Goal: Find contact information: Find contact information

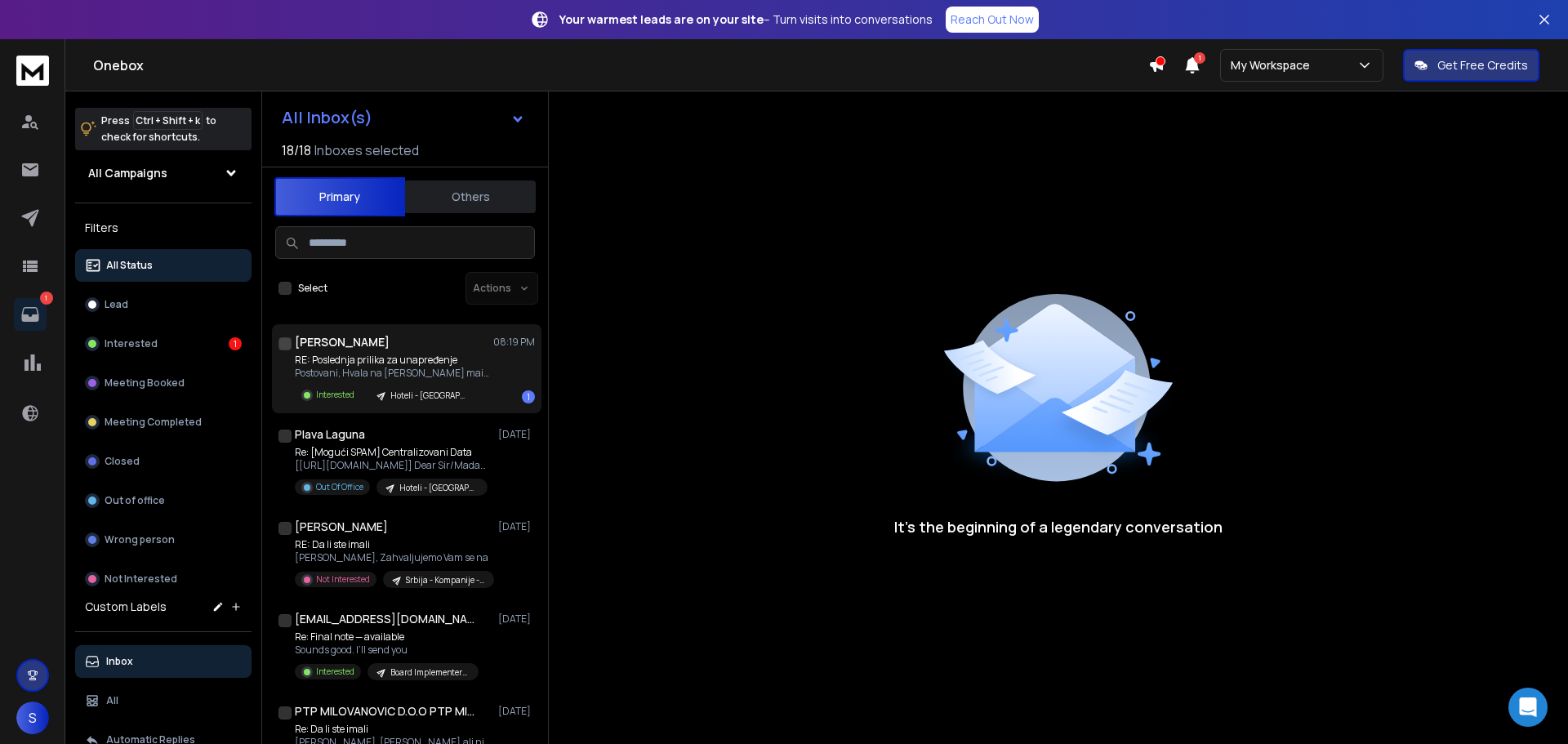
click at [398, 377] on p "Postovani, Hvala na [PERSON_NAME] mailovima." at bounding box center [392, 373] width 196 height 13
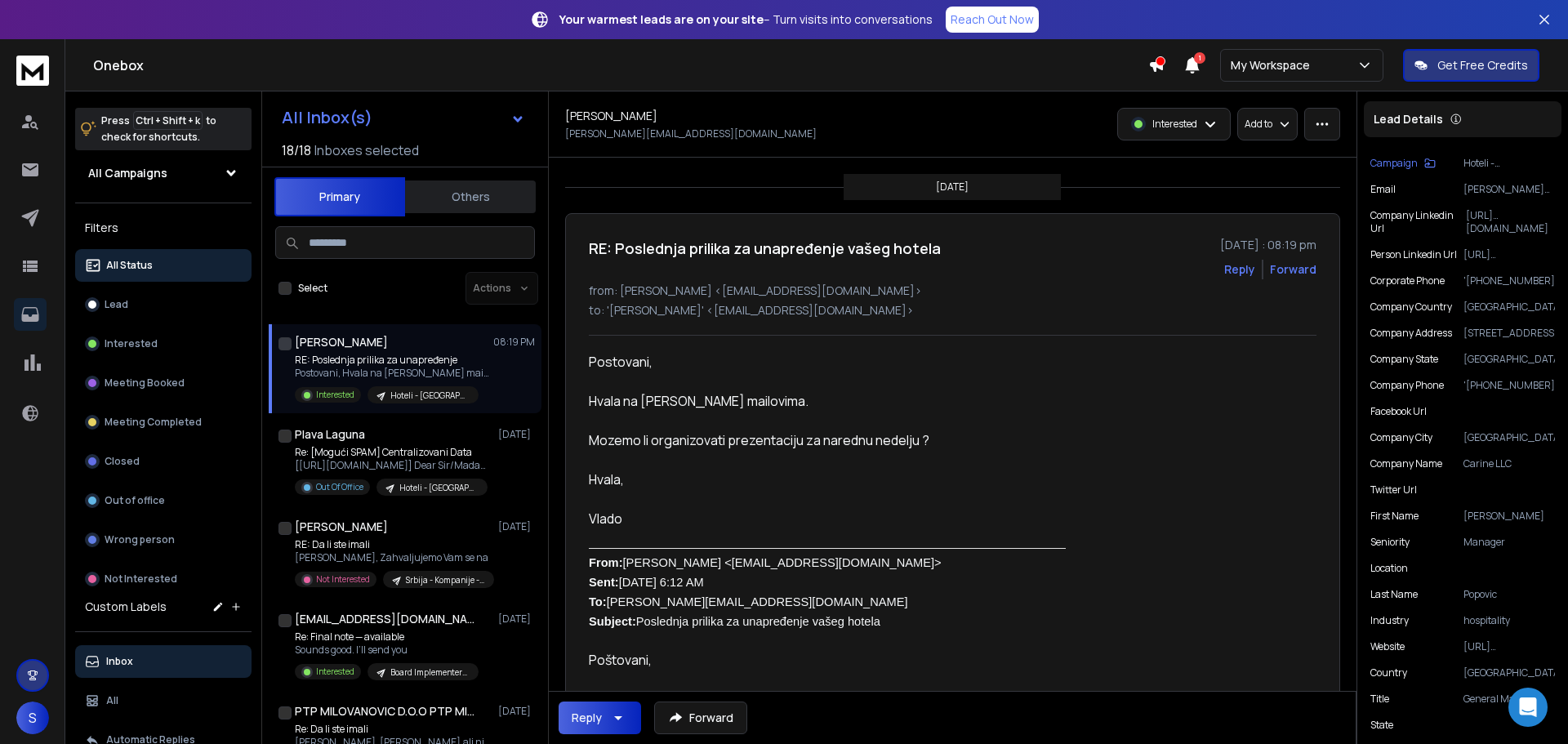
drag, startPoint x: 1260, startPoint y: 647, endPoint x: 1210, endPoint y: 634, distance: 51.7
drag, startPoint x: 750, startPoint y: 290, endPoint x: 816, endPoint y: 290, distance: 66.0
click at [816, 290] on p "from: [PERSON_NAME] <[PERSON_NAME][EMAIL_ADDRESS][DOMAIN_NAME]>" at bounding box center [952, 291] width 727 height 16
drag, startPoint x: 820, startPoint y: 291, endPoint x: 754, endPoint y: 285, distance: 66.3
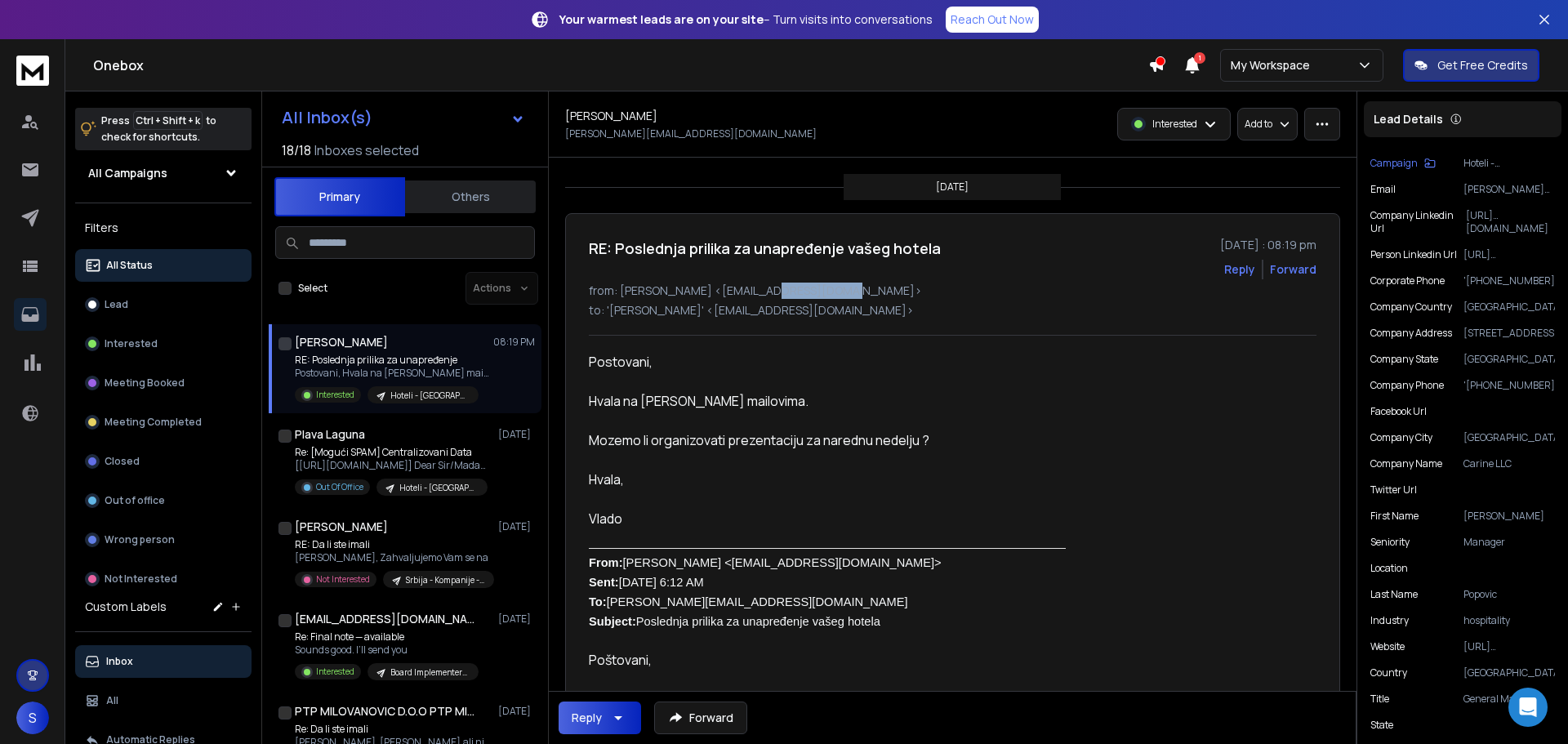
click at [754, 285] on p "from: [PERSON_NAME] <[PERSON_NAME][EMAIL_ADDRESS][DOMAIN_NAME]>" at bounding box center [952, 291] width 727 height 16
copy p "[DOMAIN_NAME]"
